Goal: Communication & Community: Answer question/provide support

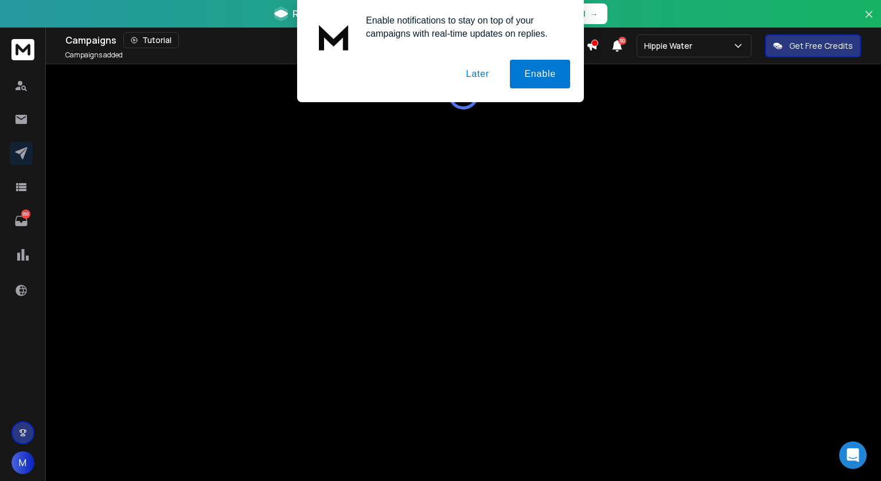
click at [480, 77] on button "Later" at bounding box center [478, 74] width 52 height 29
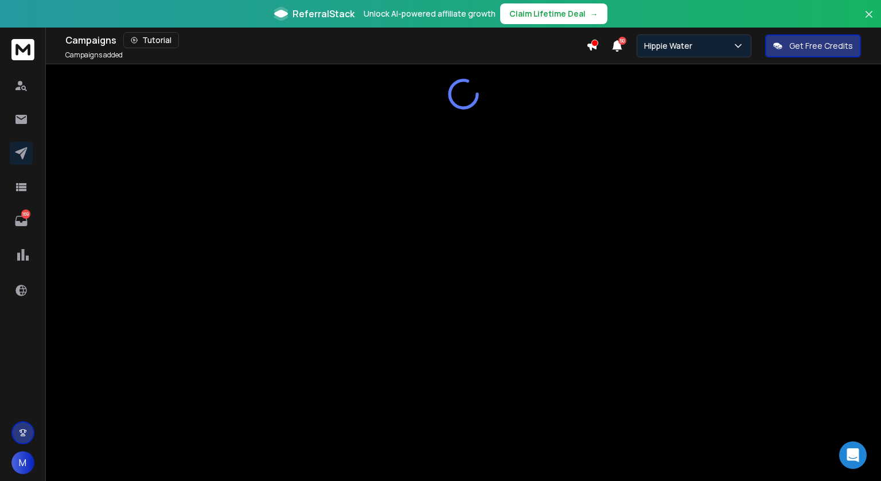
click at [663, 49] on p "Hippie Water" at bounding box center [670, 45] width 53 height 11
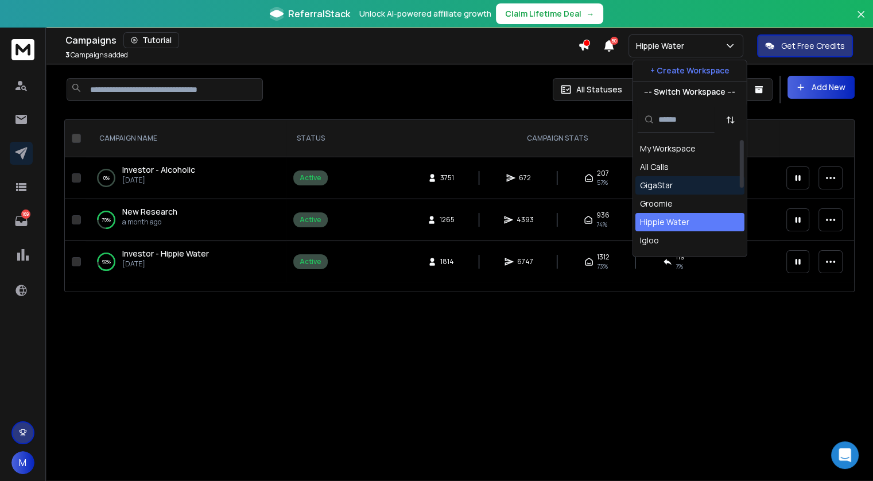
click at [672, 182] on div "GigaStar" at bounding box center [689, 185] width 109 height 18
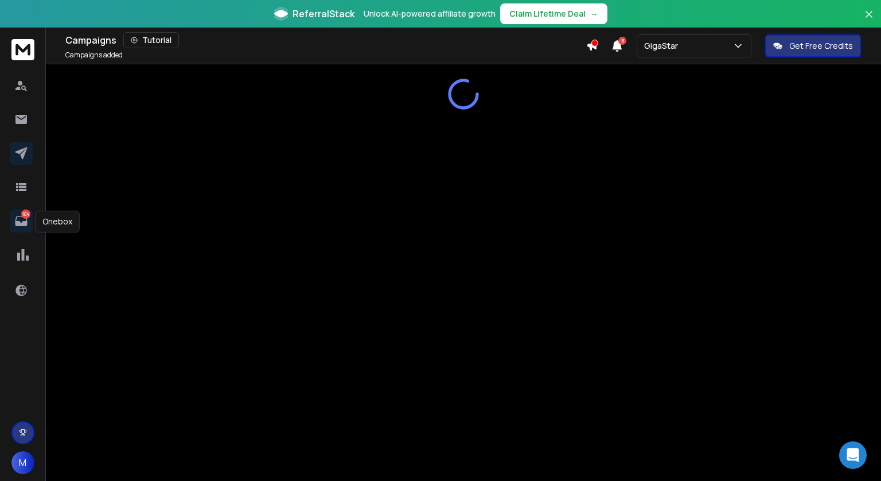
click at [22, 215] on p "104" at bounding box center [25, 213] width 9 height 9
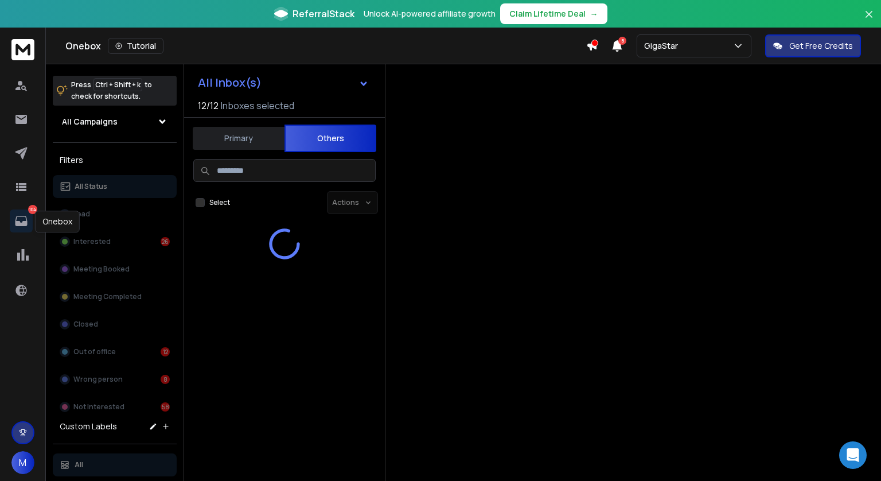
click at [324, 134] on button "Others" at bounding box center [331, 139] width 92 height 28
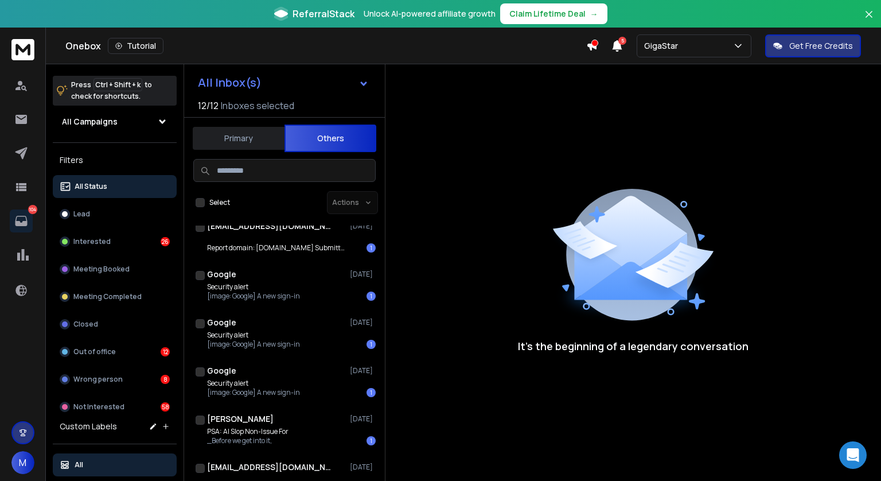
scroll to position [1607, 0]
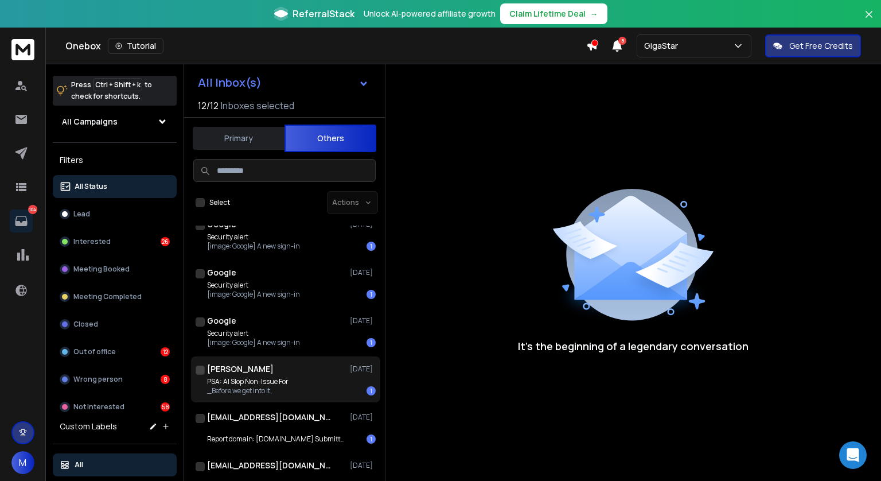
click at [298, 360] on div "[PERSON_NAME] [DATE] PSA: AI Slop Non-Issue For _Before we get into it, 1" at bounding box center [285, 379] width 189 height 46
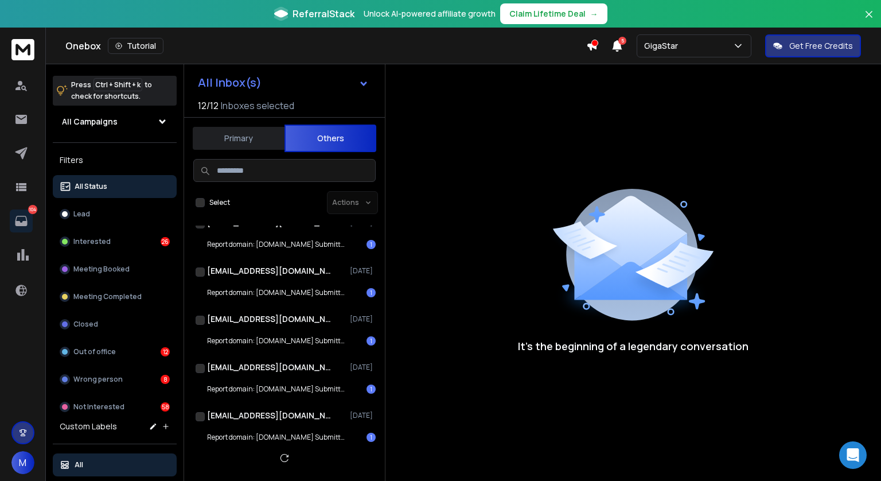
scroll to position [0, 0]
click at [231, 143] on button "Primary" at bounding box center [239, 138] width 92 height 25
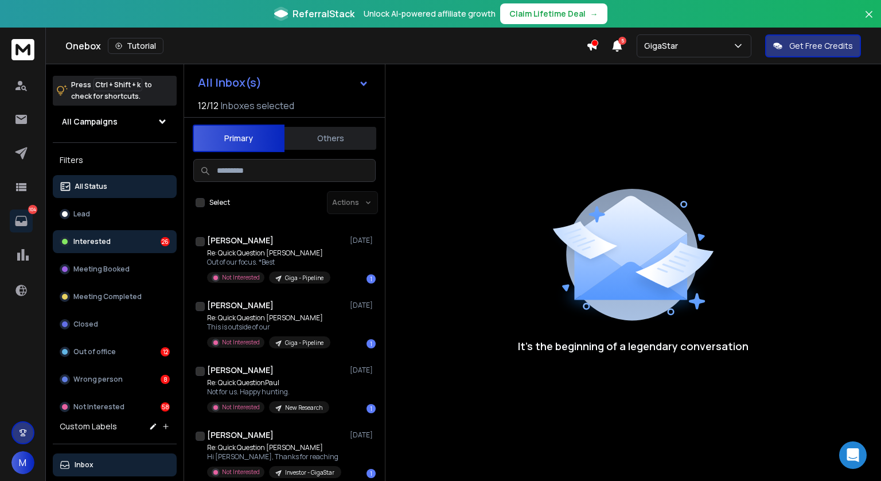
click at [120, 240] on button "Interested 26" at bounding box center [115, 241] width 124 height 23
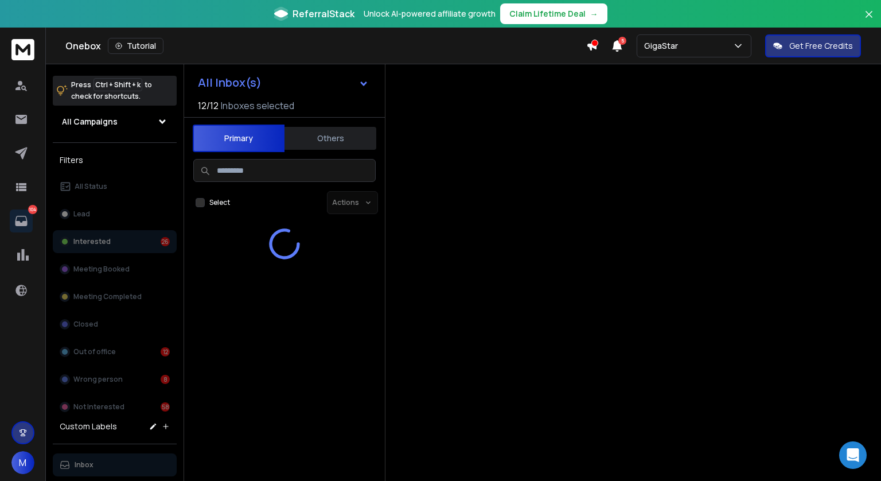
click at [120, 240] on div "All Status Lead Interested 26 Meeting Booked Meeting Completed Closed Out of of…" at bounding box center [115, 296] width 124 height 243
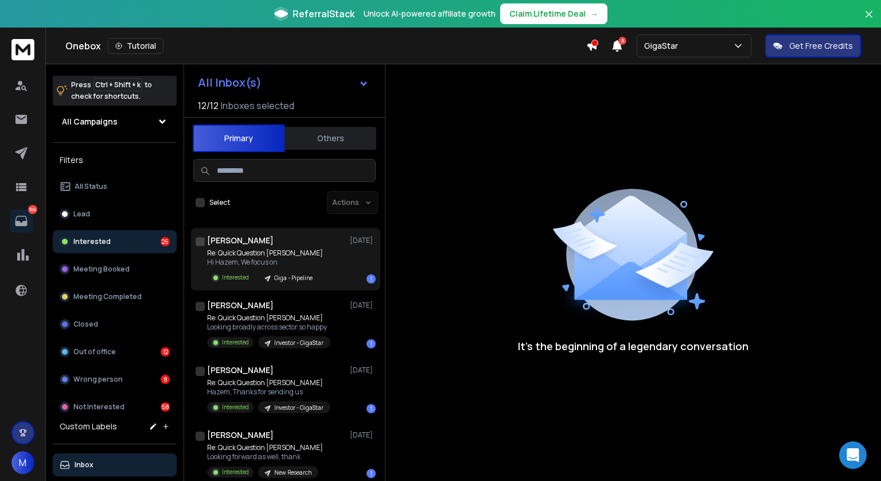
click at [322, 269] on div "Re: Quick Question [PERSON_NAME] Hi [PERSON_NAME], We focus on Interested Giga …" at bounding box center [291, 265] width 169 height 35
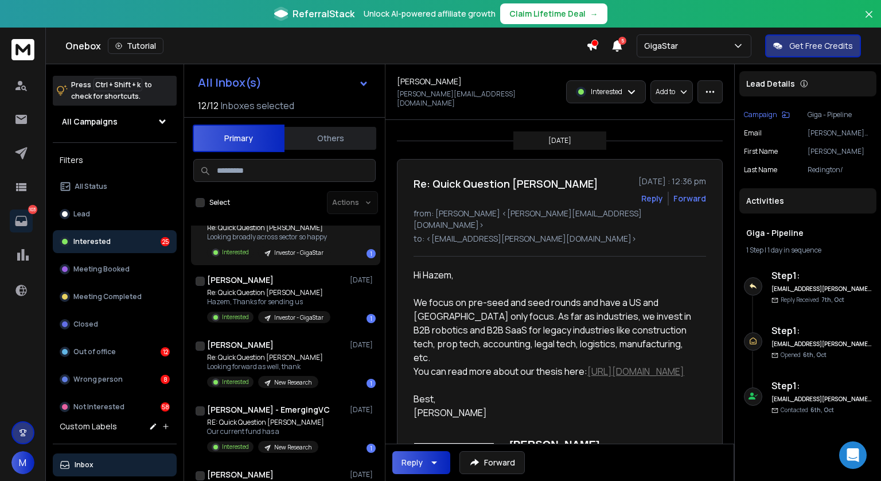
scroll to position [172, 0]
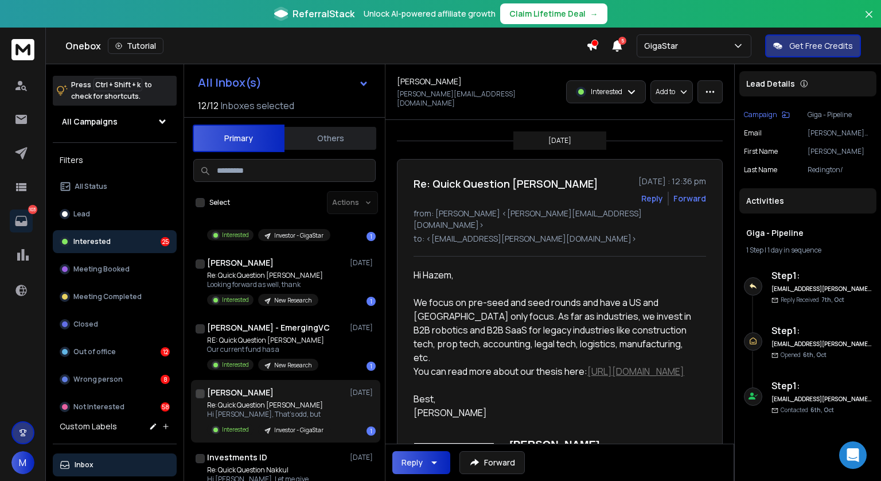
click at [316, 392] on div "[PERSON_NAME] [DATE]" at bounding box center [291, 392] width 169 height 11
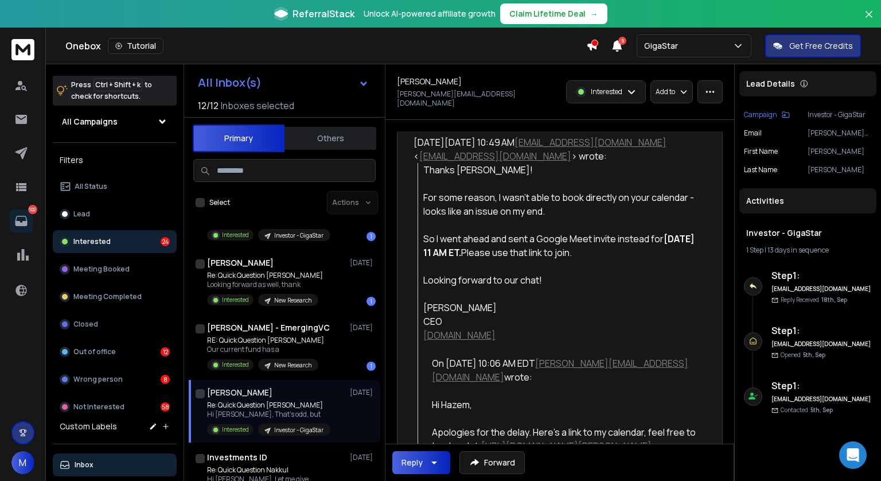
scroll to position [230, 0]
